Goal: Task Accomplishment & Management: Manage account settings

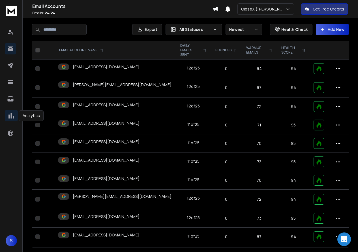
click at [11, 116] on icon at bounding box center [11, 116] width 6 height 6
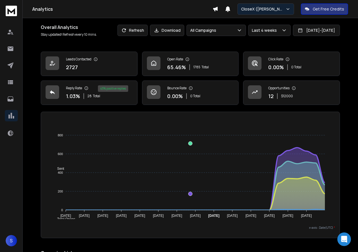
click at [265, 7] on p "CloseX ([PERSON_NAME])" at bounding box center [263, 9] width 44 height 6
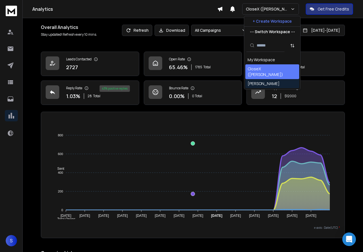
click at [255, 81] on div "Safiq" at bounding box center [263, 84] width 32 height 6
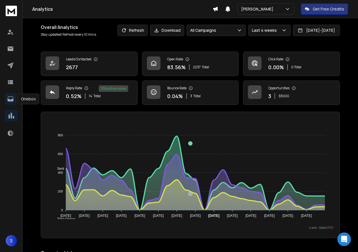
click at [13, 100] on icon at bounding box center [10, 98] width 6 height 5
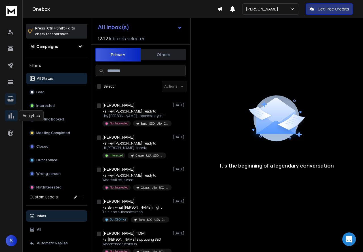
click at [13, 116] on icon at bounding box center [11, 115] width 8 height 8
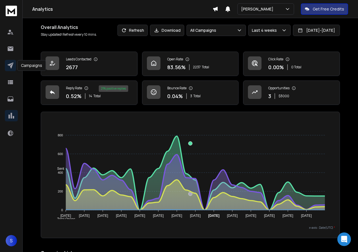
click at [14, 62] on link at bounding box center [10, 65] width 11 height 11
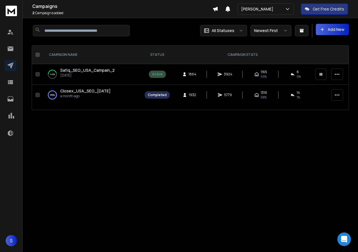
click at [100, 71] on span "Safiq_SEO_USA_Campain_2" at bounding box center [87, 69] width 54 height 5
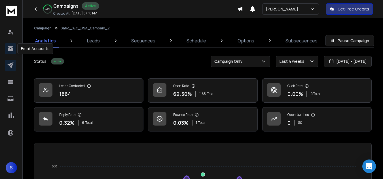
click at [13, 50] on icon at bounding box center [11, 48] width 6 height 5
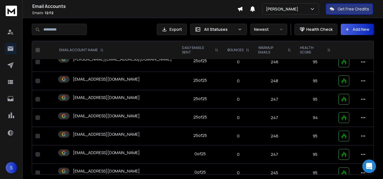
scroll to position [25, 0]
click at [36, 50] on button "Select this Page" at bounding box center [37, 50] width 5 height 5
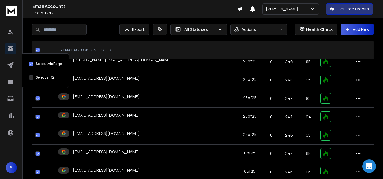
click at [36, 50] on button "Select this Page" at bounding box center [37, 50] width 5 height 5
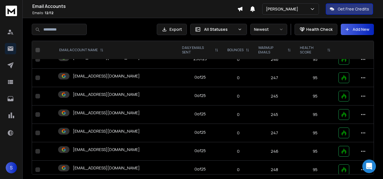
scroll to position [110, 0]
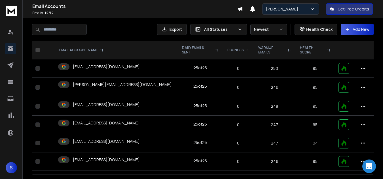
click at [277, 7] on p "Safiq" at bounding box center [283, 9] width 35 height 6
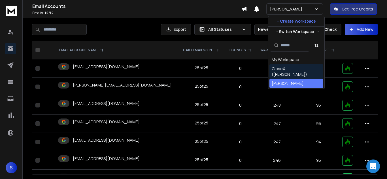
click at [284, 71] on div "CloseX ([PERSON_NAME])" at bounding box center [296, 71] width 49 height 11
